Goal: Navigation & Orientation: Find specific page/section

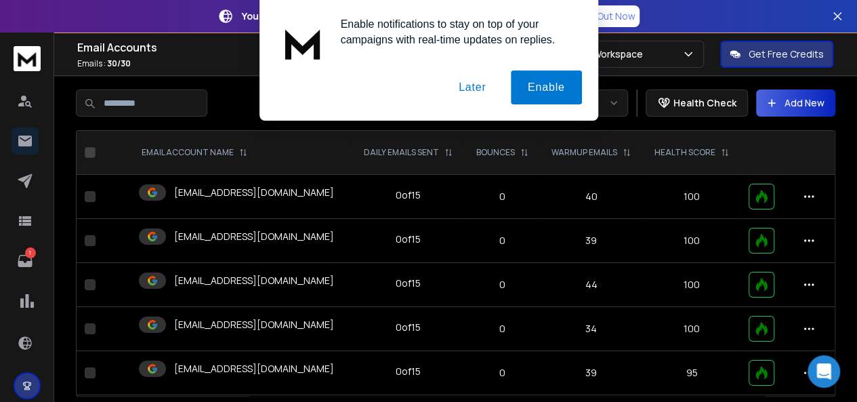
drag, startPoint x: 472, startPoint y: 89, endPoint x: 374, endPoint y: 122, distance: 103.0
click at [374, 122] on body "Your warmest leads are on your site – Turn visits into conversations Reach Out …" at bounding box center [428, 201] width 857 height 402
click at [472, 88] on button "Later" at bounding box center [472, 87] width 61 height 34
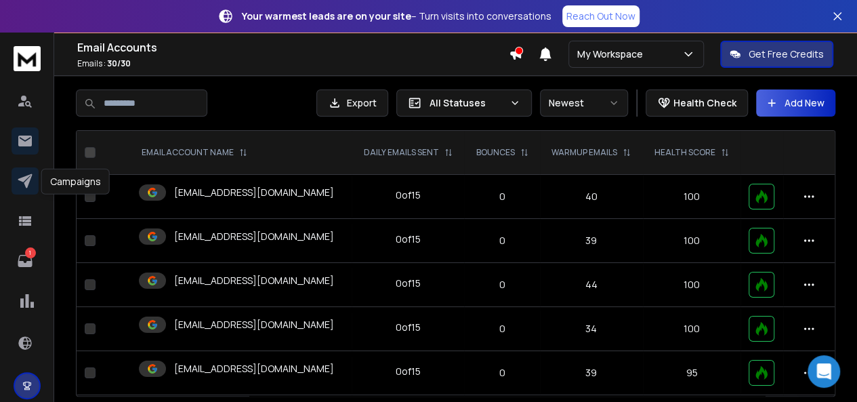
click at [27, 190] on link at bounding box center [25, 180] width 27 height 27
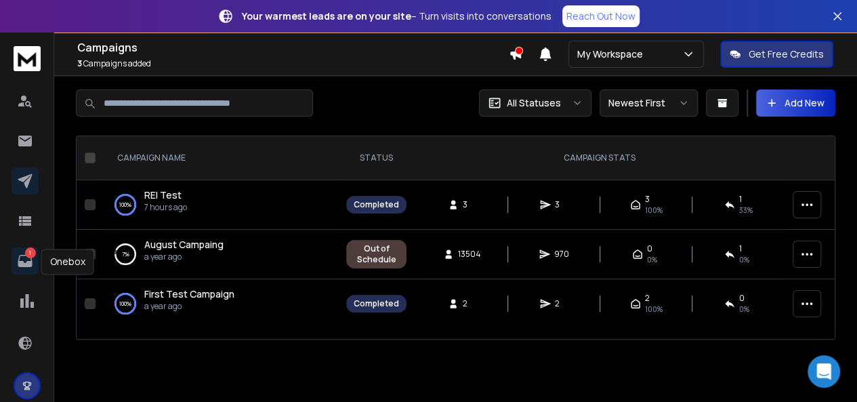
click at [30, 257] on p "1" at bounding box center [30, 252] width 11 height 11
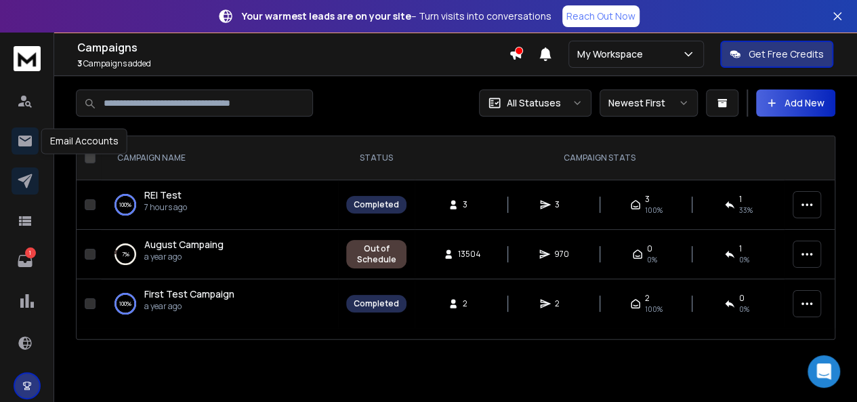
click at [33, 151] on link at bounding box center [25, 140] width 27 height 27
